Goal: Task Accomplishment & Management: Manage account settings

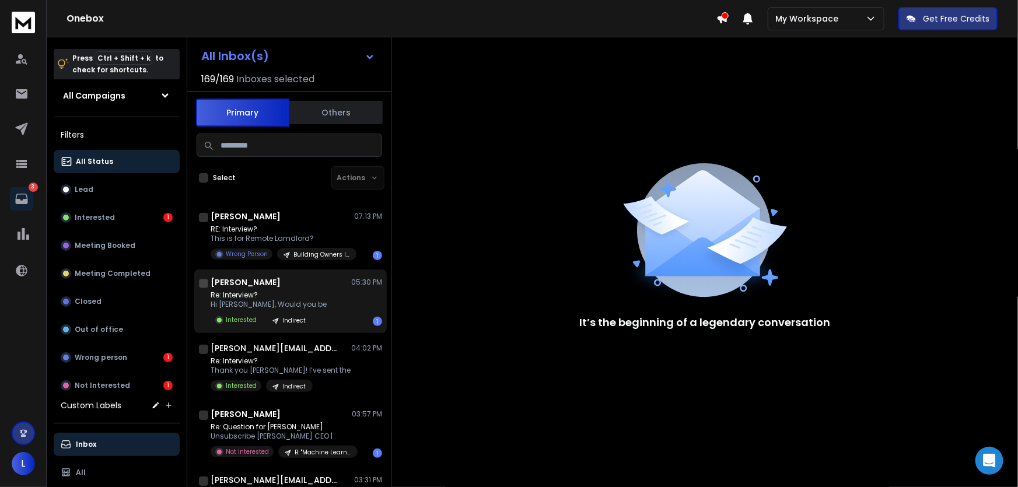
click at [338, 293] on div "Re: Interview? Hi [PERSON_NAME], Would you be Interested Indirect 1" at bounding box center [296, 308] width 171 height 36
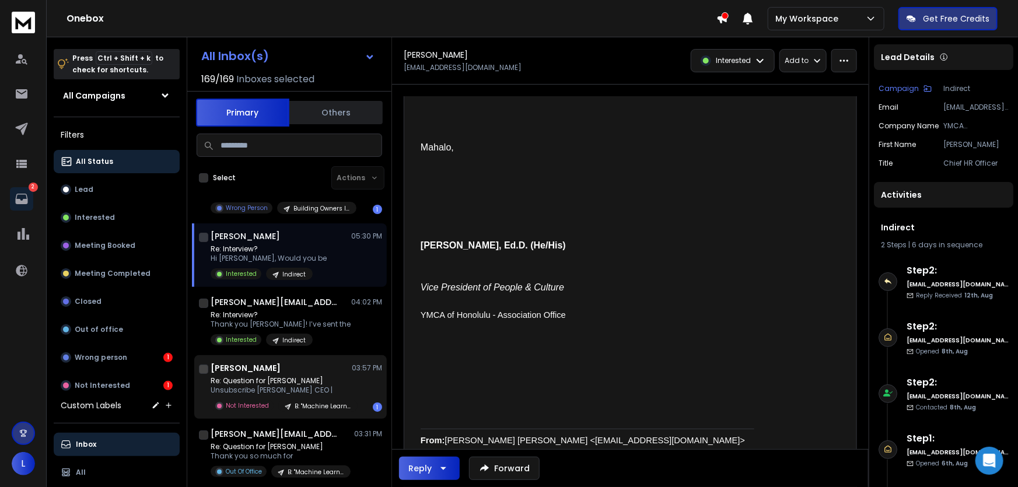
scroll to position [52, 0]
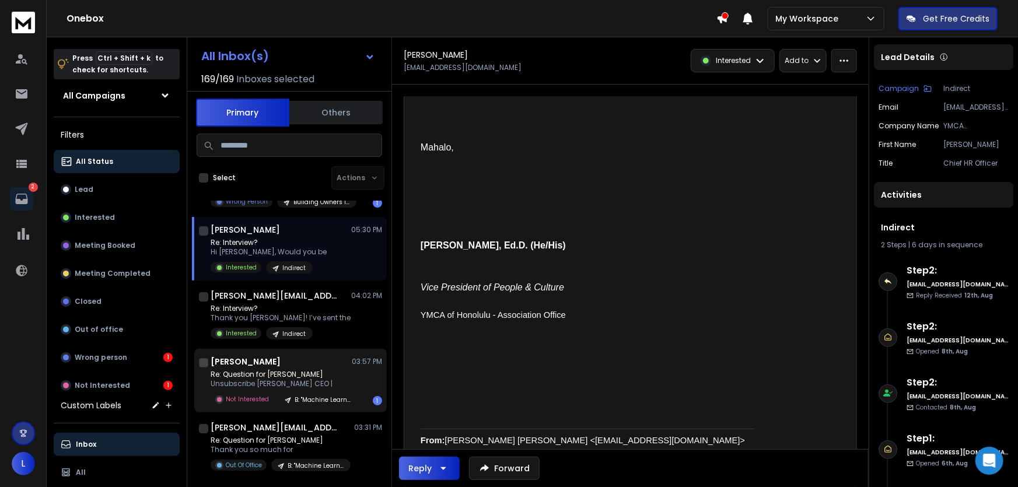
click at [326, 358] on div "[PERSON_NAME] 03:57 PM" at bounding box center [296, 362] width 171 height 12
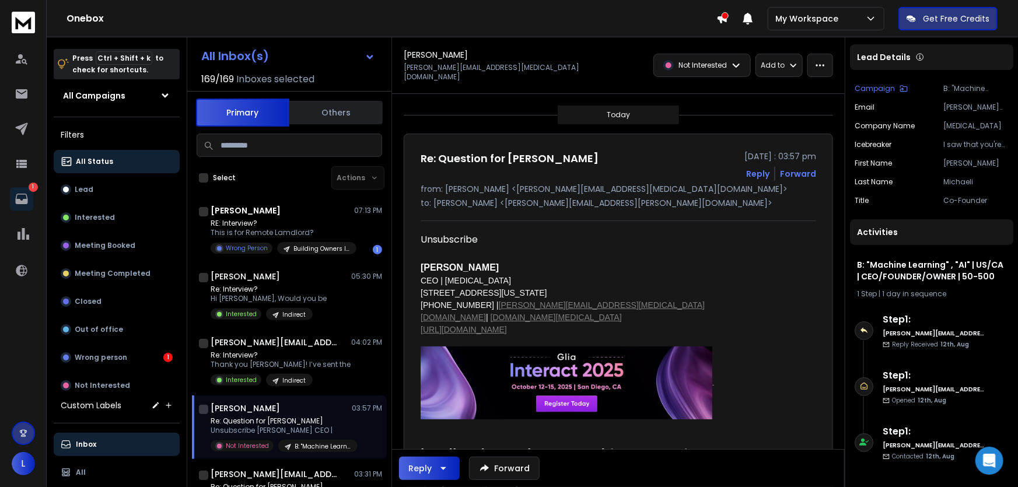
scroll to position [0, 0]
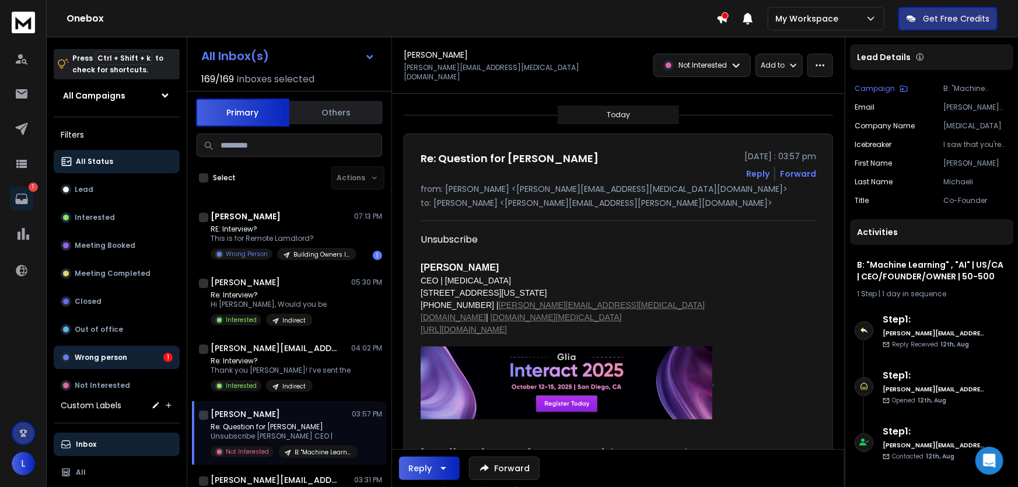
click at [121, 362] on button "Wrong person 1" at bounding box center [117, 357] width 126 height 23
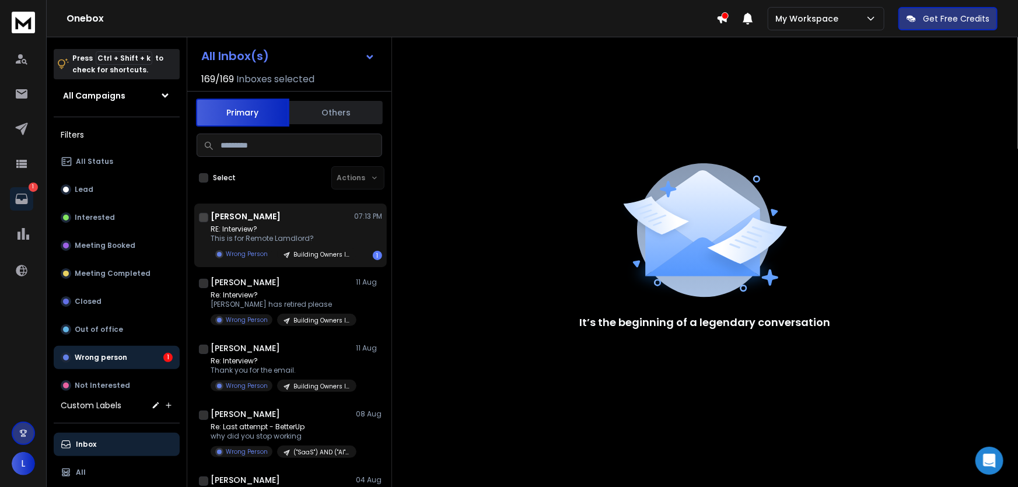
click at [262, 225] on p "RE: Interview?" at bounding box center [281, 229] width 140 height 9
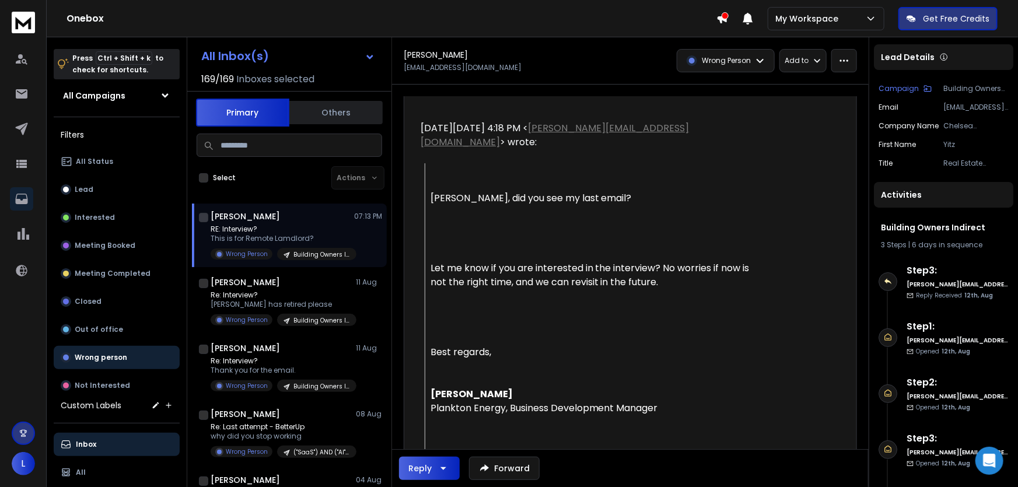
scroll to position [1378, 0]
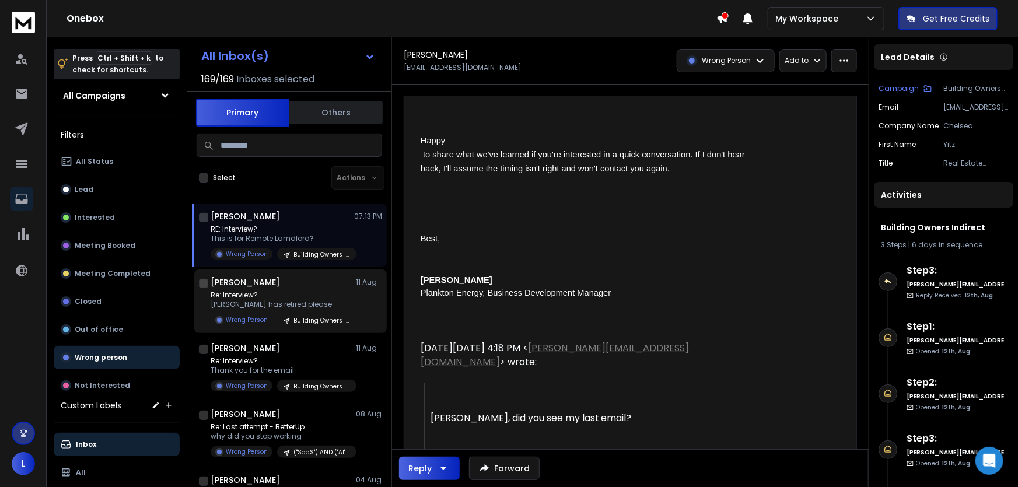
click at [331, 305] on p "[PERSON_NAME] has retired please" at bounding box center [281, 304] width 140 height 9
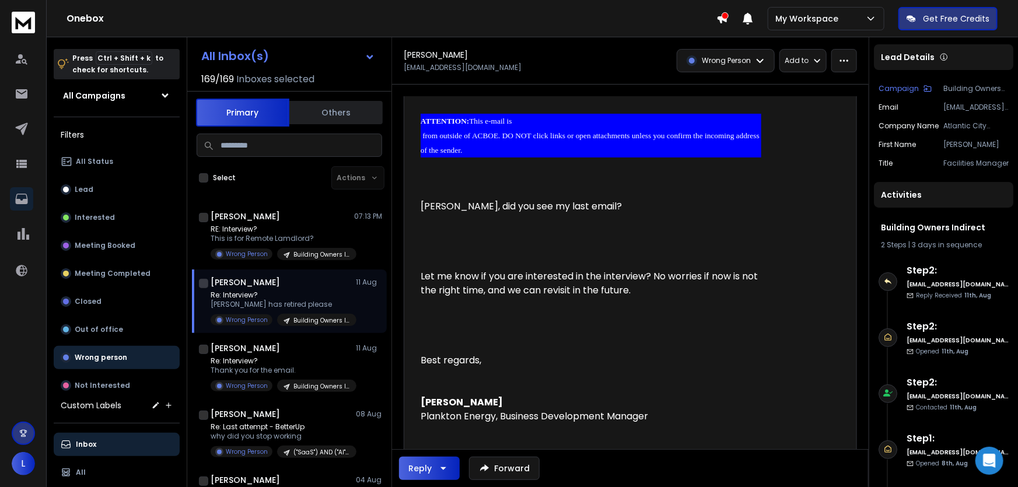
scroll to position [1007, 0]
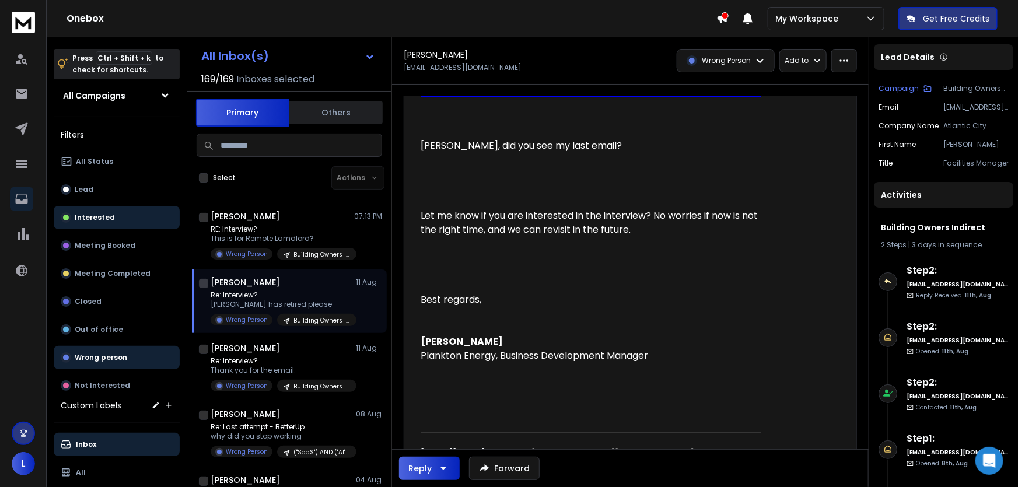
click at [110, 220] on p "Interested" at bounding box center [95, 217] width 40 height 9
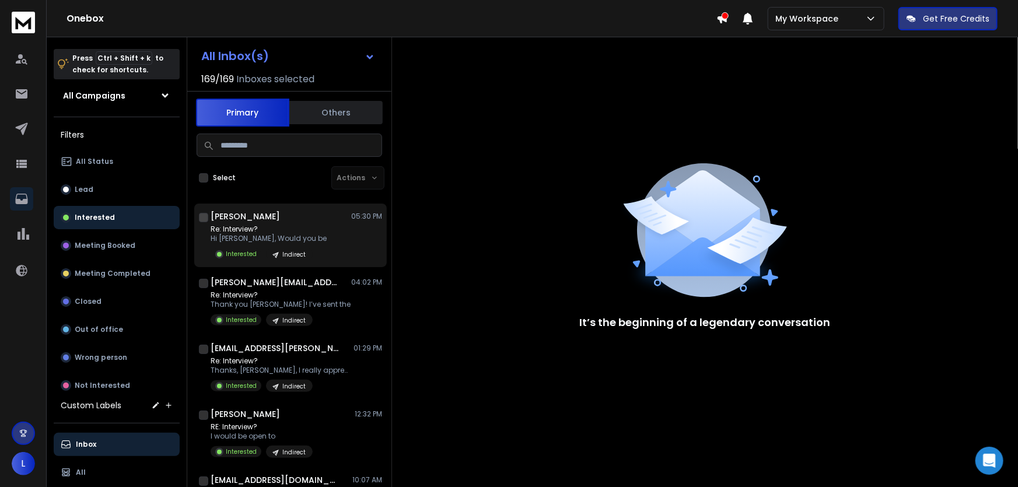
click at [286, 225] on p "Re: Interview?" at bounding box center [269, 229] width 116 height 9
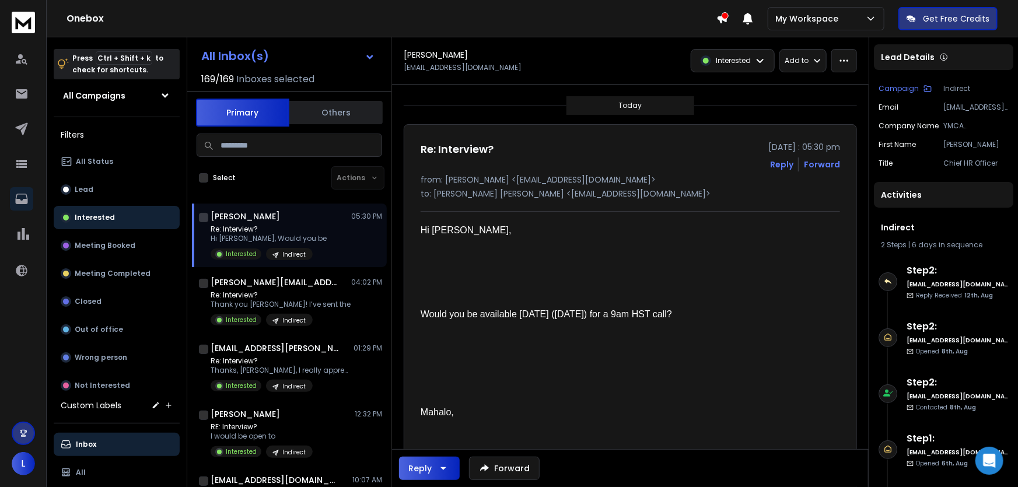
click at [723, 363] on div "Mahalo, [PERSON_NAME], Ed.D. (He/His) Vice President of People & Culture YMCA o…" at bounding box center [591, 495] width 341 height 321
click at [426, 464] on div "Reply" at bounding box center [419, 469] width 23 height 12
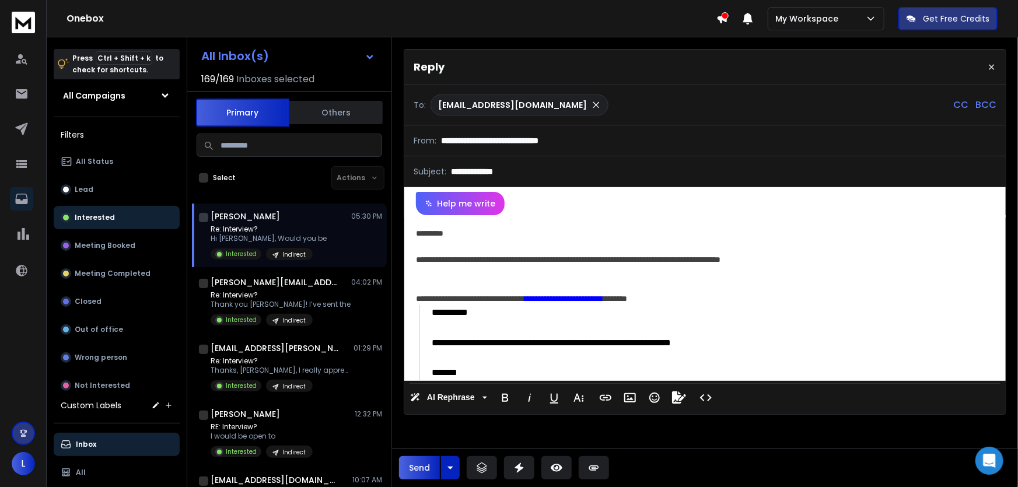
click at [835, 260] on div "**********" at bounding box center [700, 246] width 568 height 39
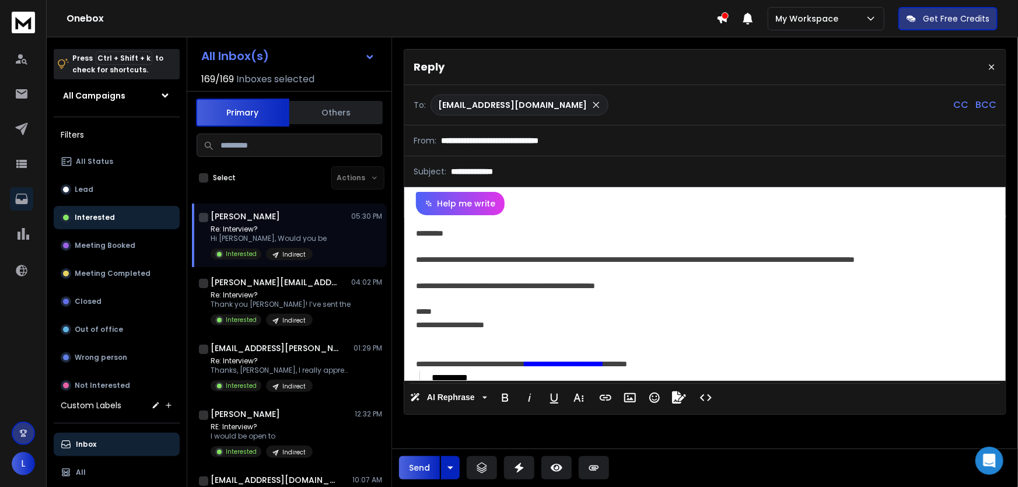
click at [660, 291] on div "**********" at bounding box center [700, 259] width 568 height 65
click at [414, 464] on button "Send" at bounding box center [419, 467] width 41 height 23
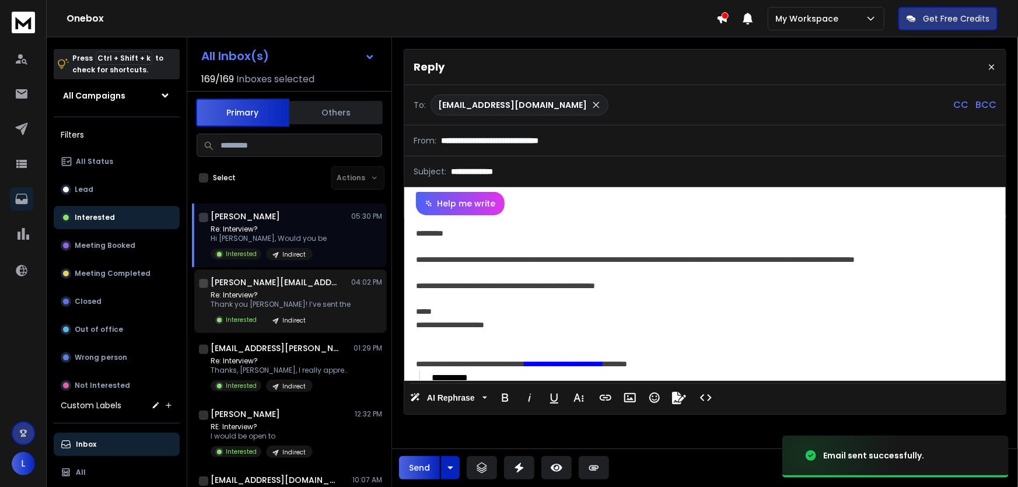
click at [338, 299] on div "Re: Interview? Thank you [PERSON_NAME]! I’ve sent the Interested Indirect" at bounding box center [296, 308] width 171 height 36
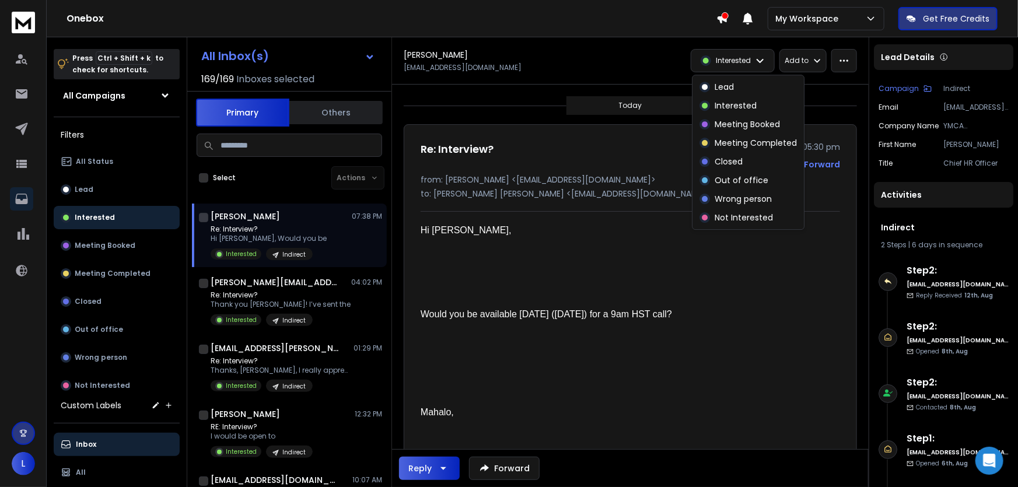
click at [732, 57] on p "Interested" at bounding box center [733, 60] width 35 height 9
click at [739, 117] on div "Meeting Booked" at bounding box center [748, 124] width 107 height 19
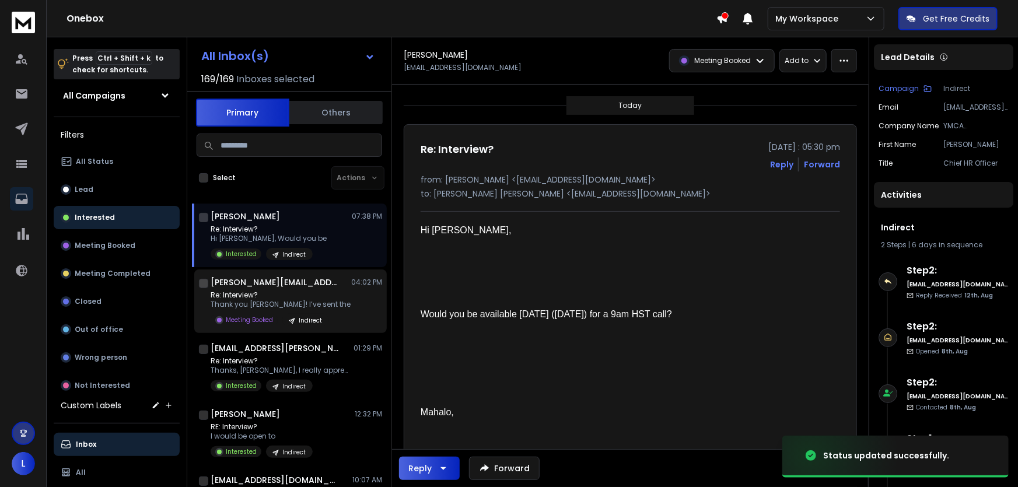
click at [330, 313] on div "Re: Interview? Thank you [PERSON_NAME]! I’ve sent the Meeting Booked Indirect" at bounding box center [296, 308] width 171 height 36
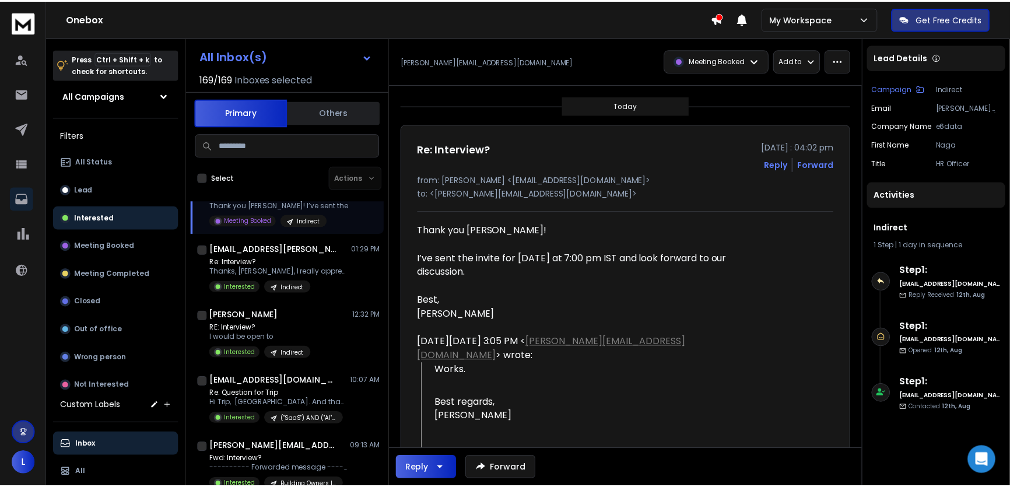
scroll to position [106, 0]
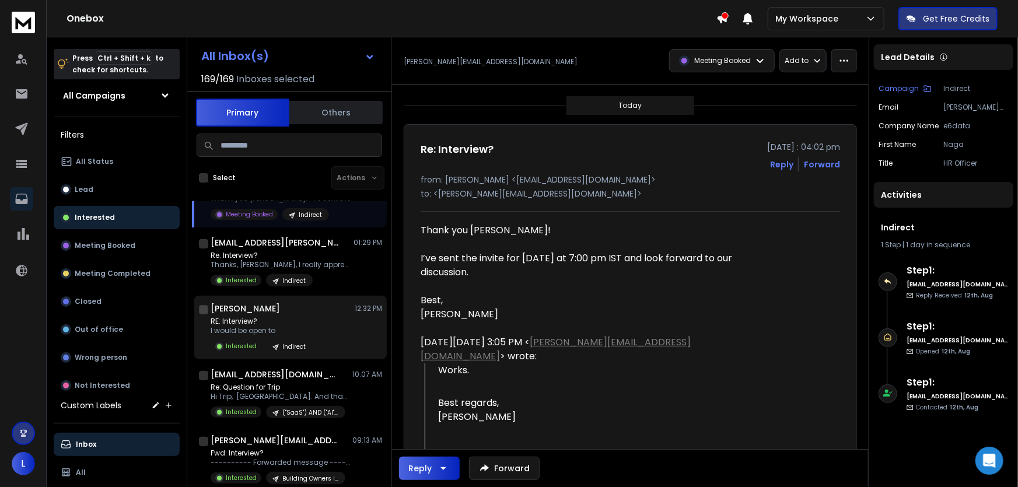
click at [327, 314] on div "[PERSON_NAME] 12:32 PM RE: Interview? I would be open to Interested Indirect" at bounding box center [296, 328] width 171 height 50
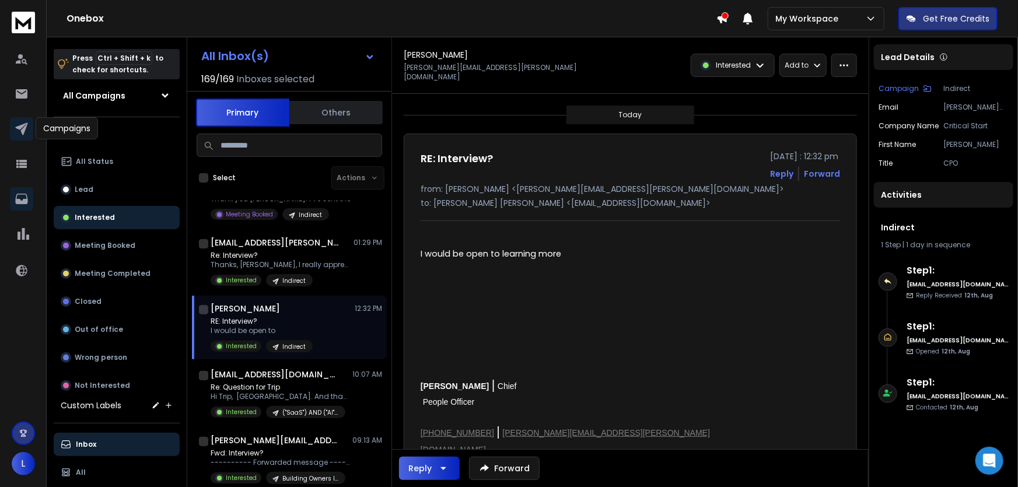
click at [20, 122] on icon at bounding box center [22, 129] width 14 height 14
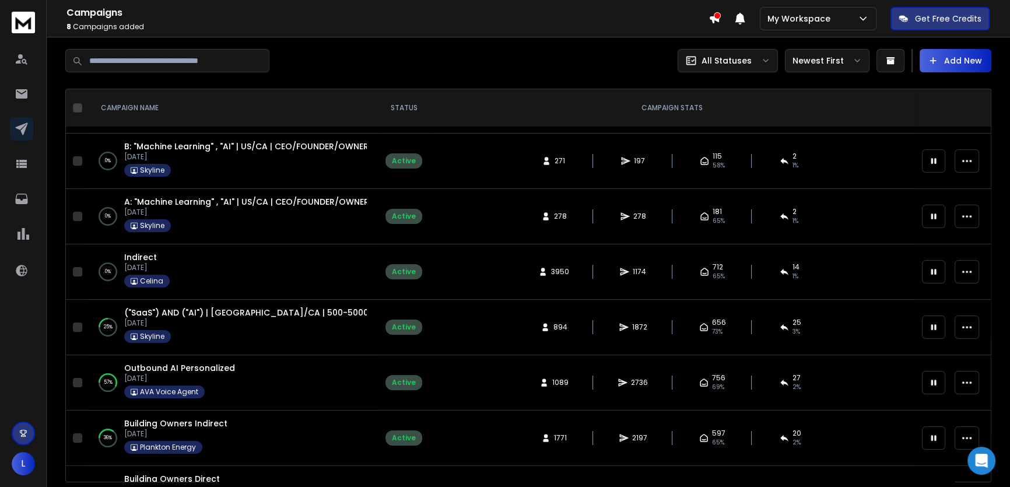
scroll to position [52, 0]
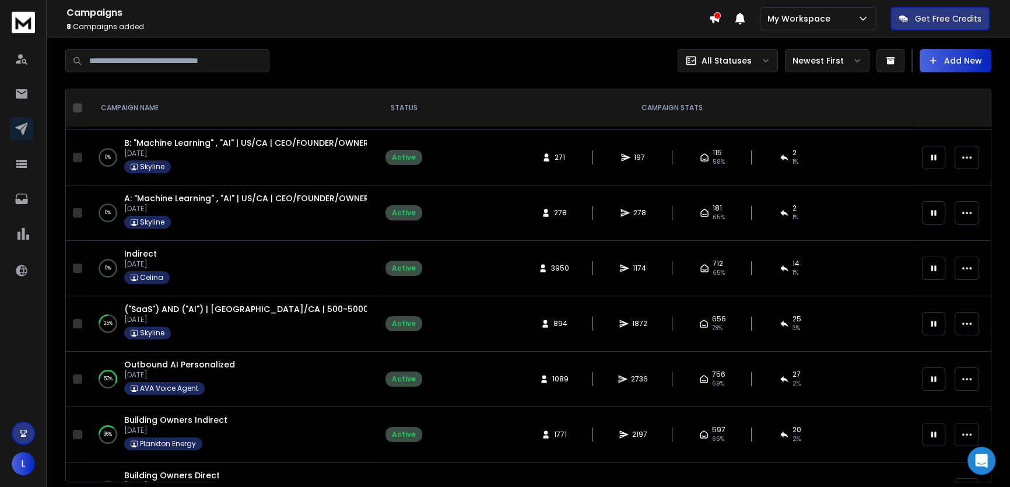
click at [251, 266] on div "0 % Indirect [DATE] [PERSON_NAME]" at bounding box center [233, 268] width 268 height 41
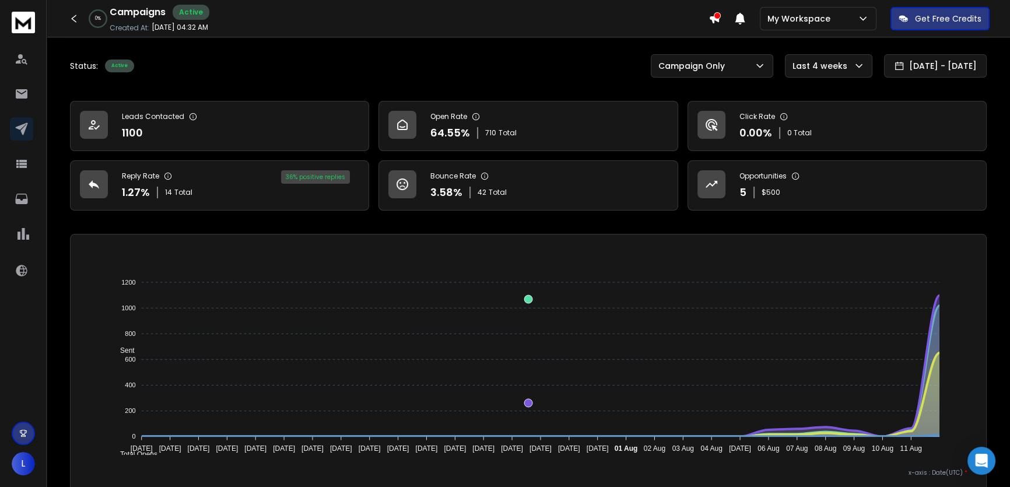
scroll to position [106, 0]
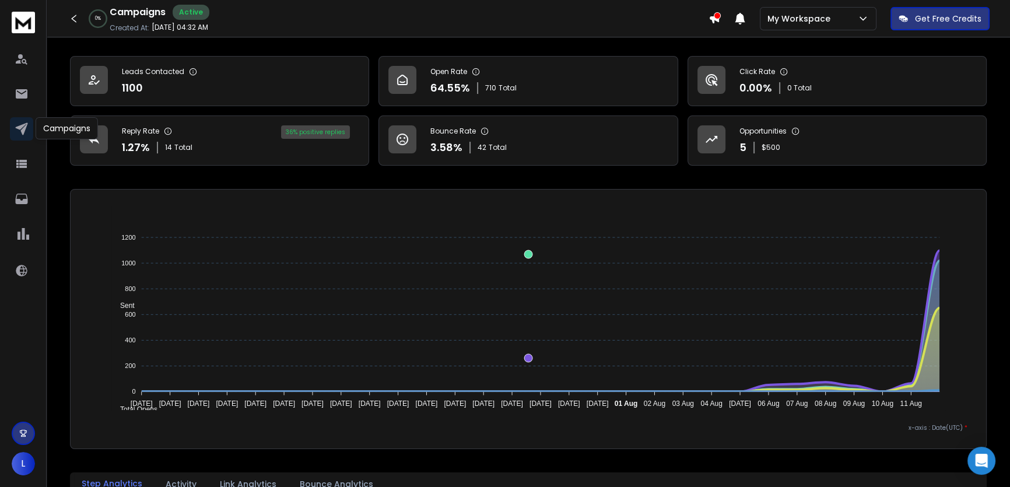
click at [28, 122] on icon at bounding box center [22, 129] width 14 height 14
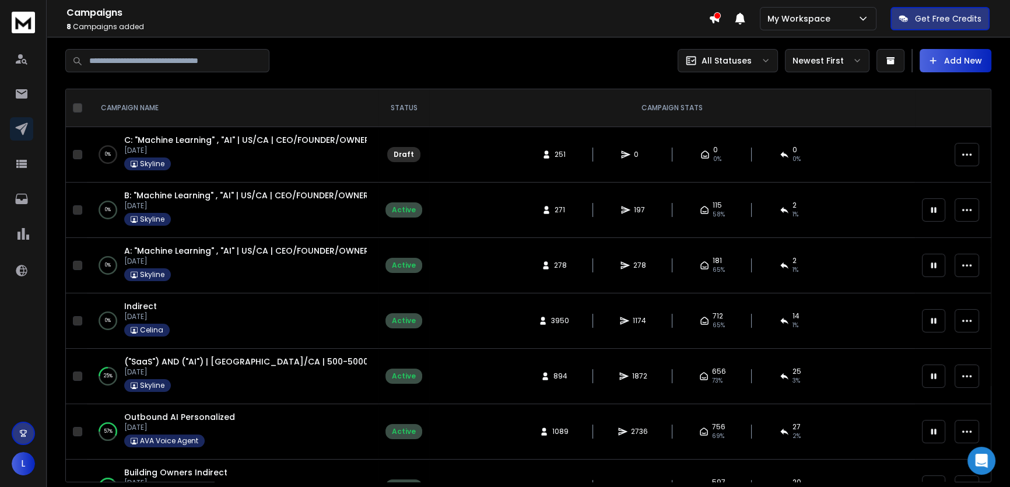
click at [220, 147] on p "[DATE]" at bounding box center [245, 150] width 243 height 9
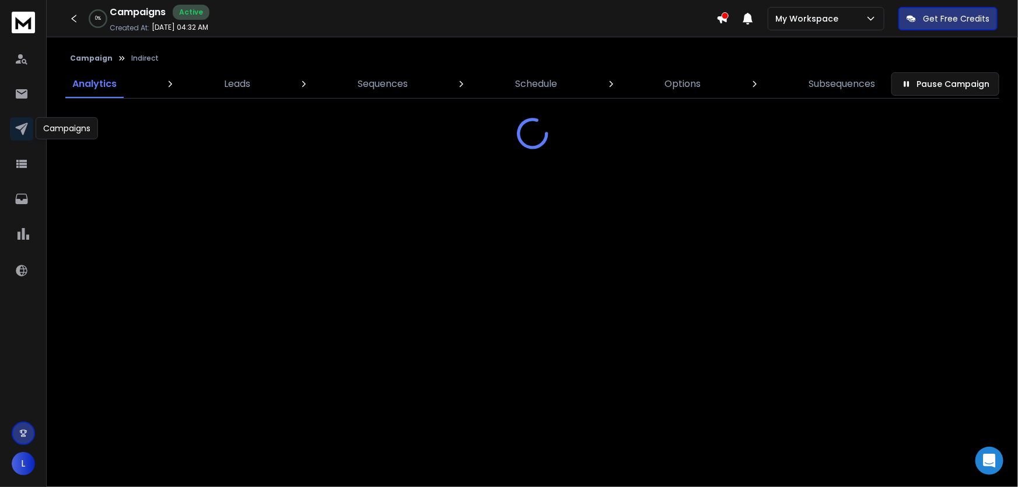
click at [27, 125] on icon at bounding box center [22, 129] width 14 height 14
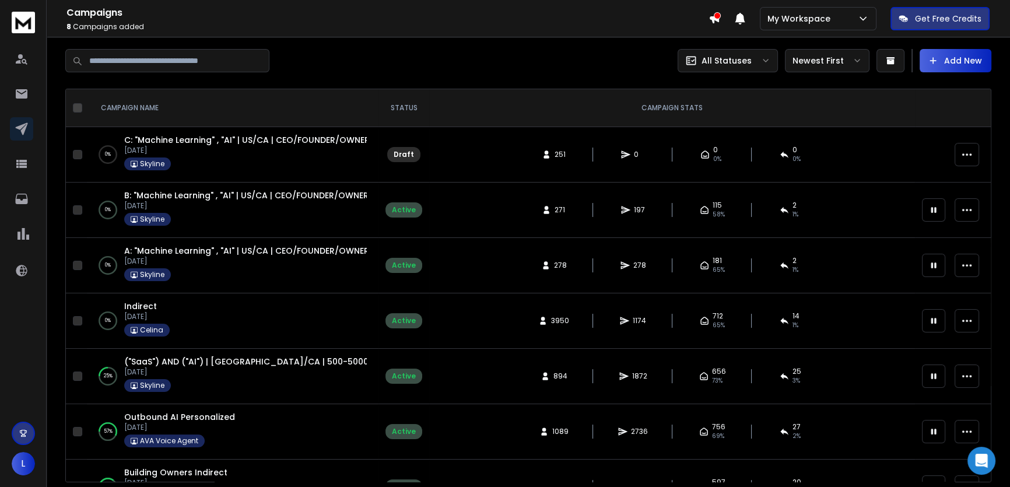
click at [271, 213] on div "Skyline" at bounding box center [245, 219] width 243 height 13
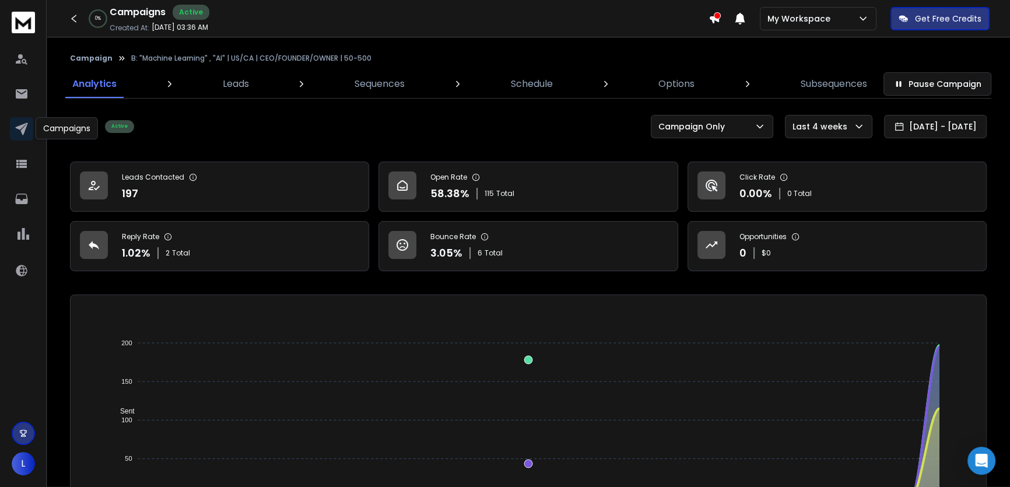
click at [23, 133] on icon at bounding box center [21, 128] width 12 height 12
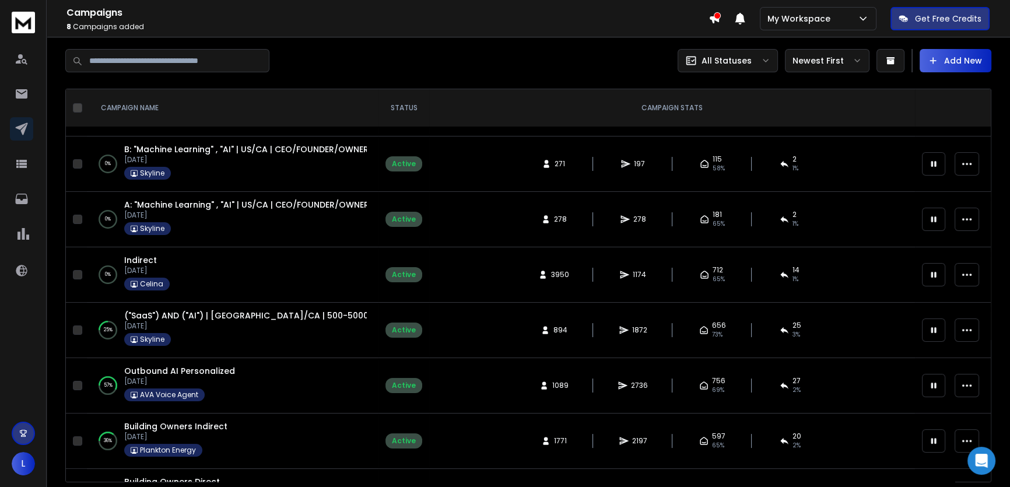
scroll to position [52, 0]
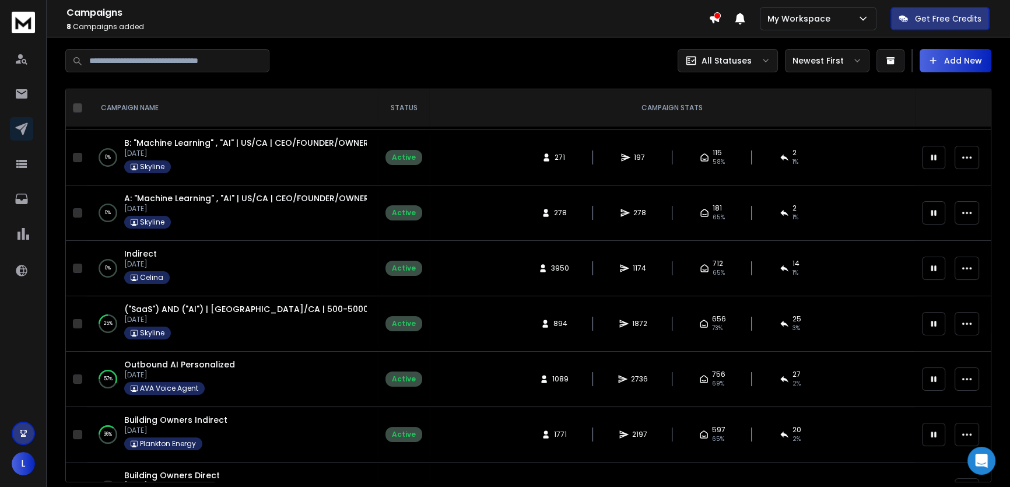
click at [243, 212] on div "A: "Machine Learning" , "AI" | US/CA | CEO/FOUNDER/OWNER | 50-500 [DATE] Skyline" at bounding box center [245, 212] width 243 height 41
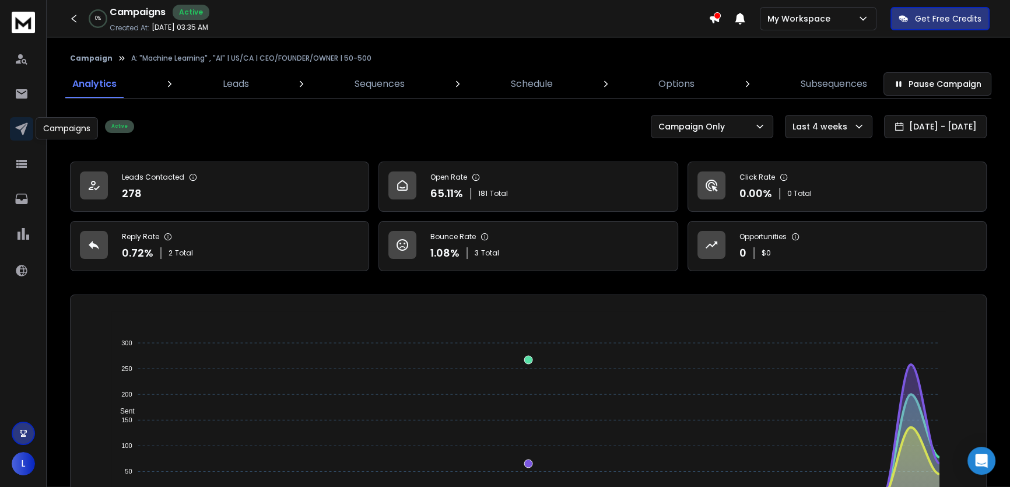
click at [25, 134] on icon at bounding box center [22, 129] width 14 height 14
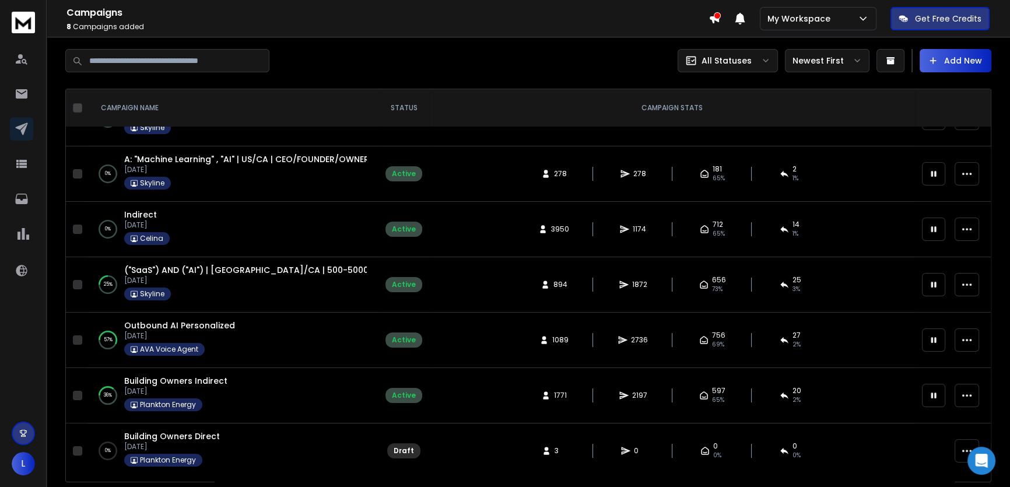
scroll to position [95, 0]
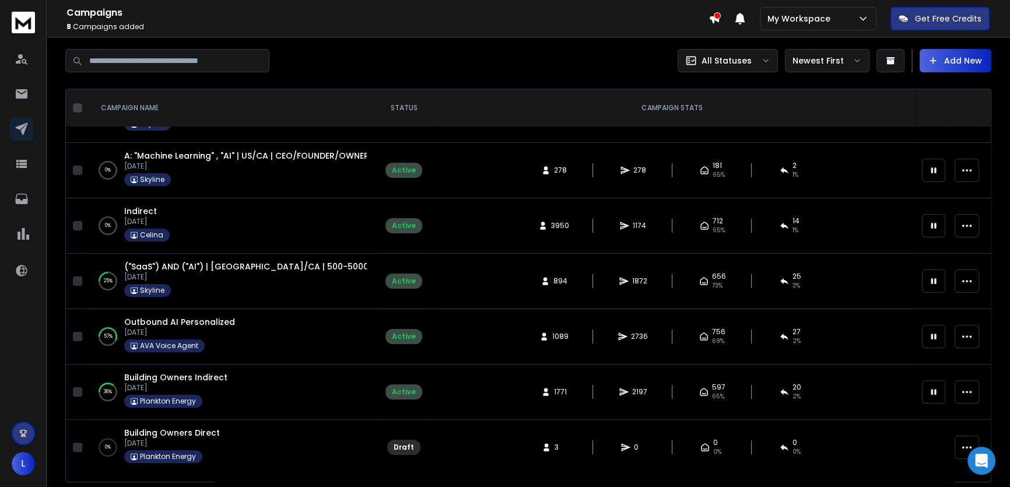
click at [271, 285] on div "Skyline" at bounding box center [245, 290] width 243 height 13
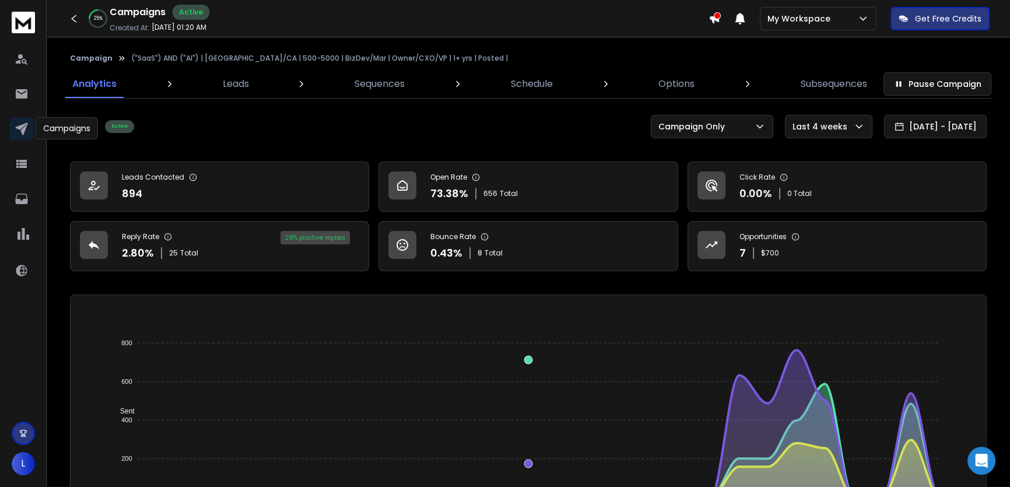
click at [24, 123] on icon at bounding box center [21, 128] width 12 height 12
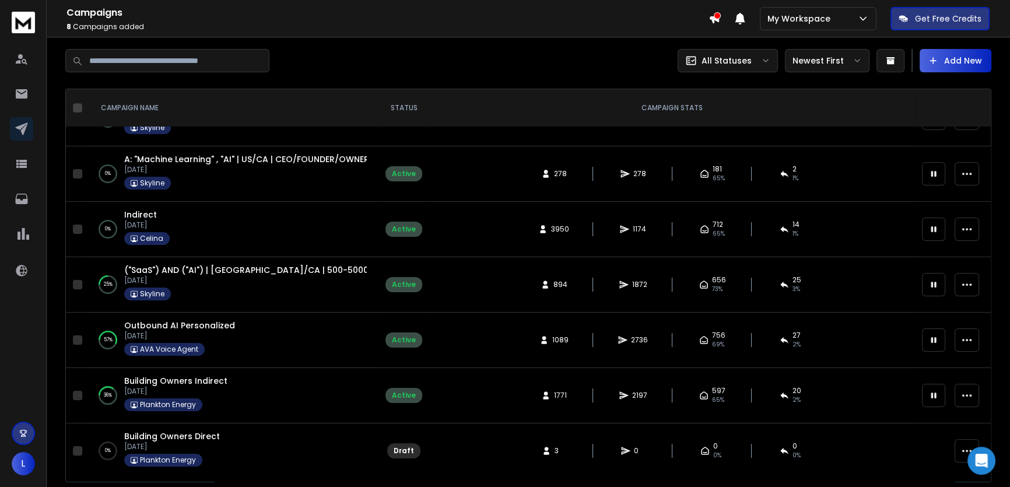
scroll to position [95, 0]
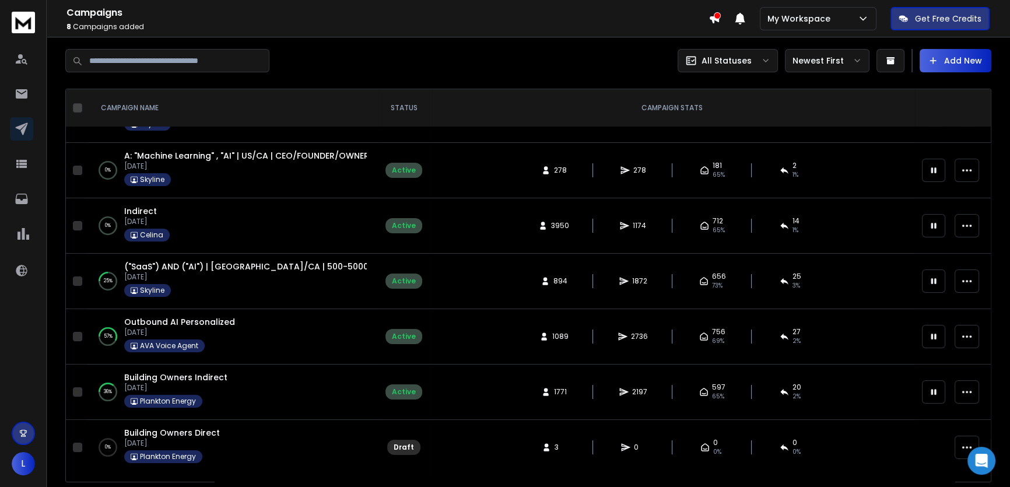
click at [275, 321] on div "57 % Outbound AI Personalized [DATE] AVA Voice Agent" at bounding box center [233, 336] width 268 height 41
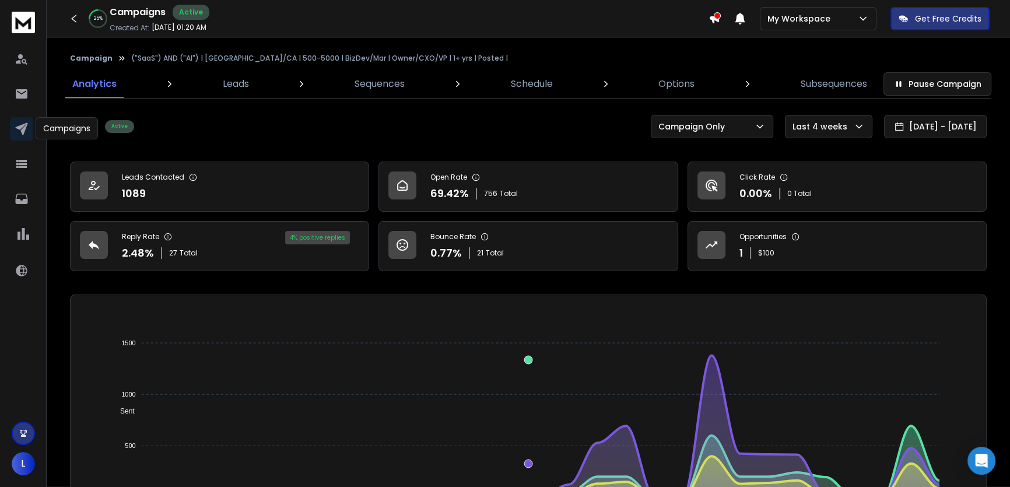
click at [18, 130] on icon at bounding box center [22, 129] width 14 height 14
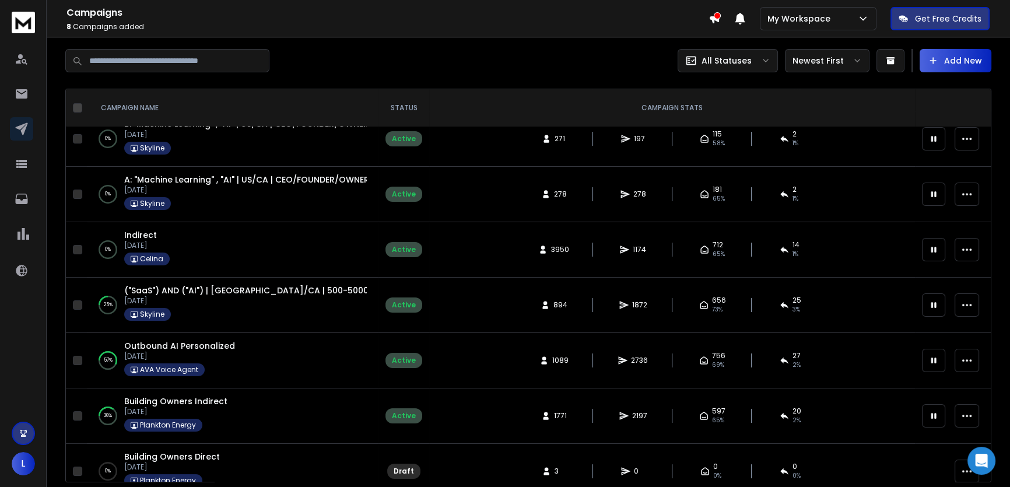
scroll to position [95, 0]
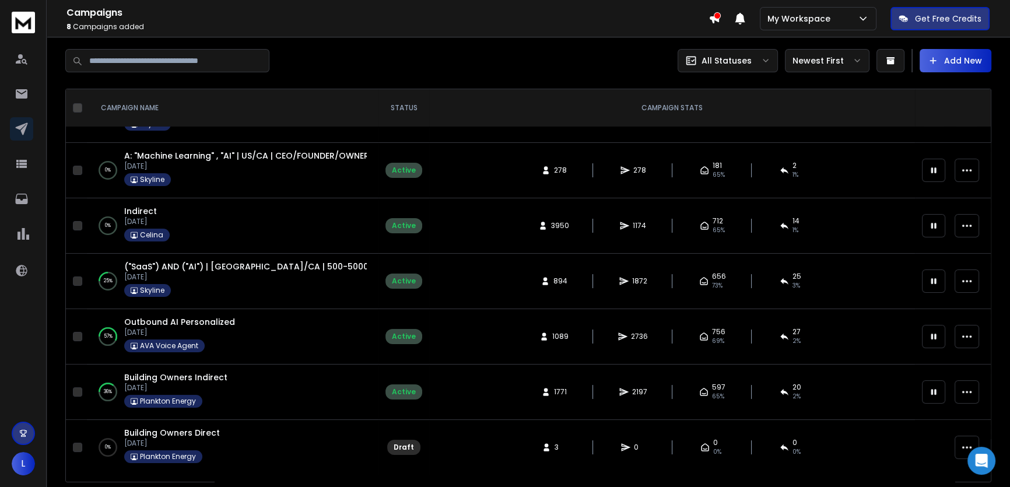
click at [283, 395] on div "36 % Building Owners Indirect [DATE] Plankton Energy" at bounding box center [233, 392] width 268 height 41
